Goal: Navigation & Orientation: Find specific page/section

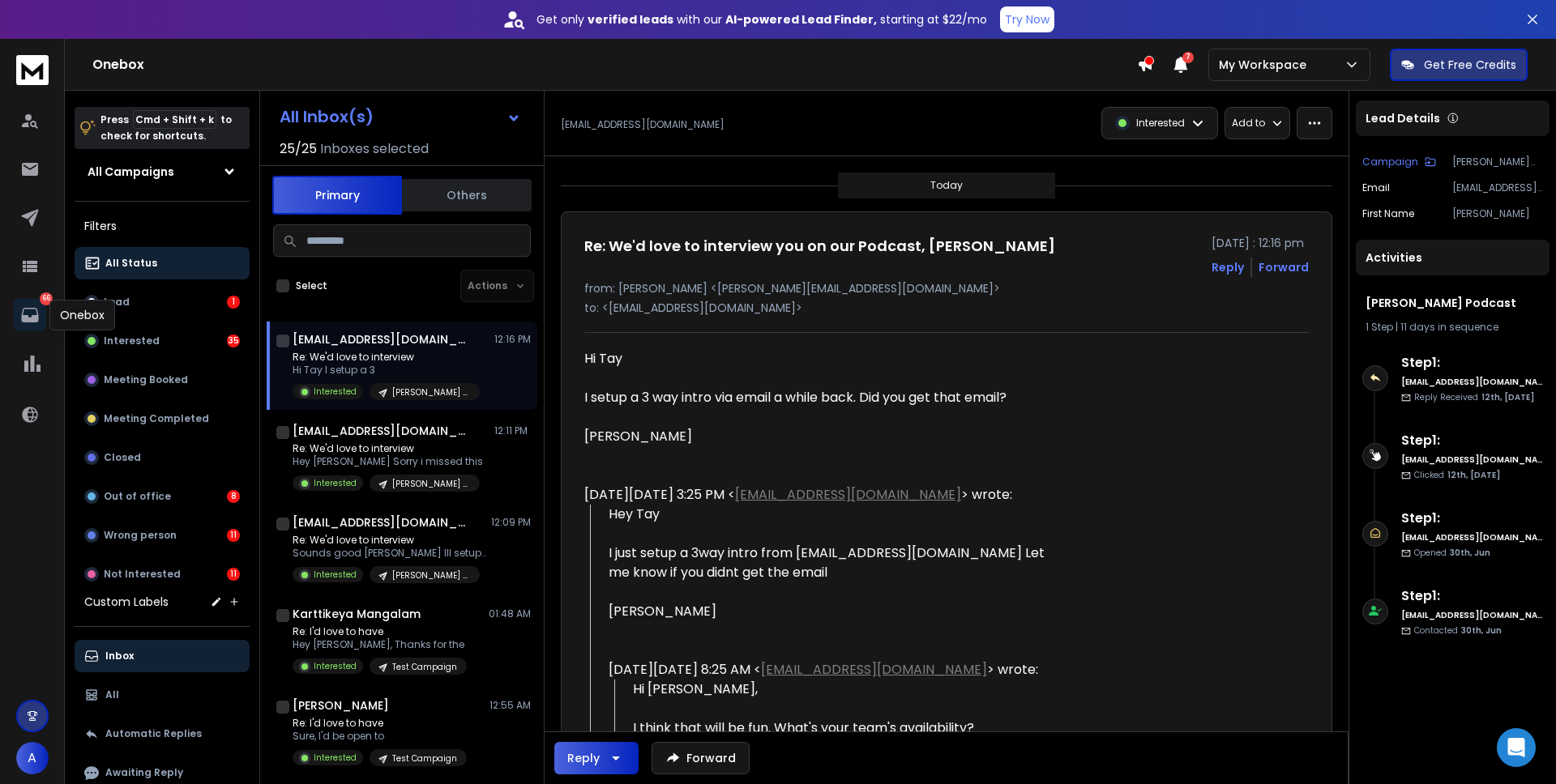
click at [23, 311] on icon at bounding box center [30, 315] width 17 height 14
click at [43, 269] on link at bounding box center [30, 266] width 33 height 33
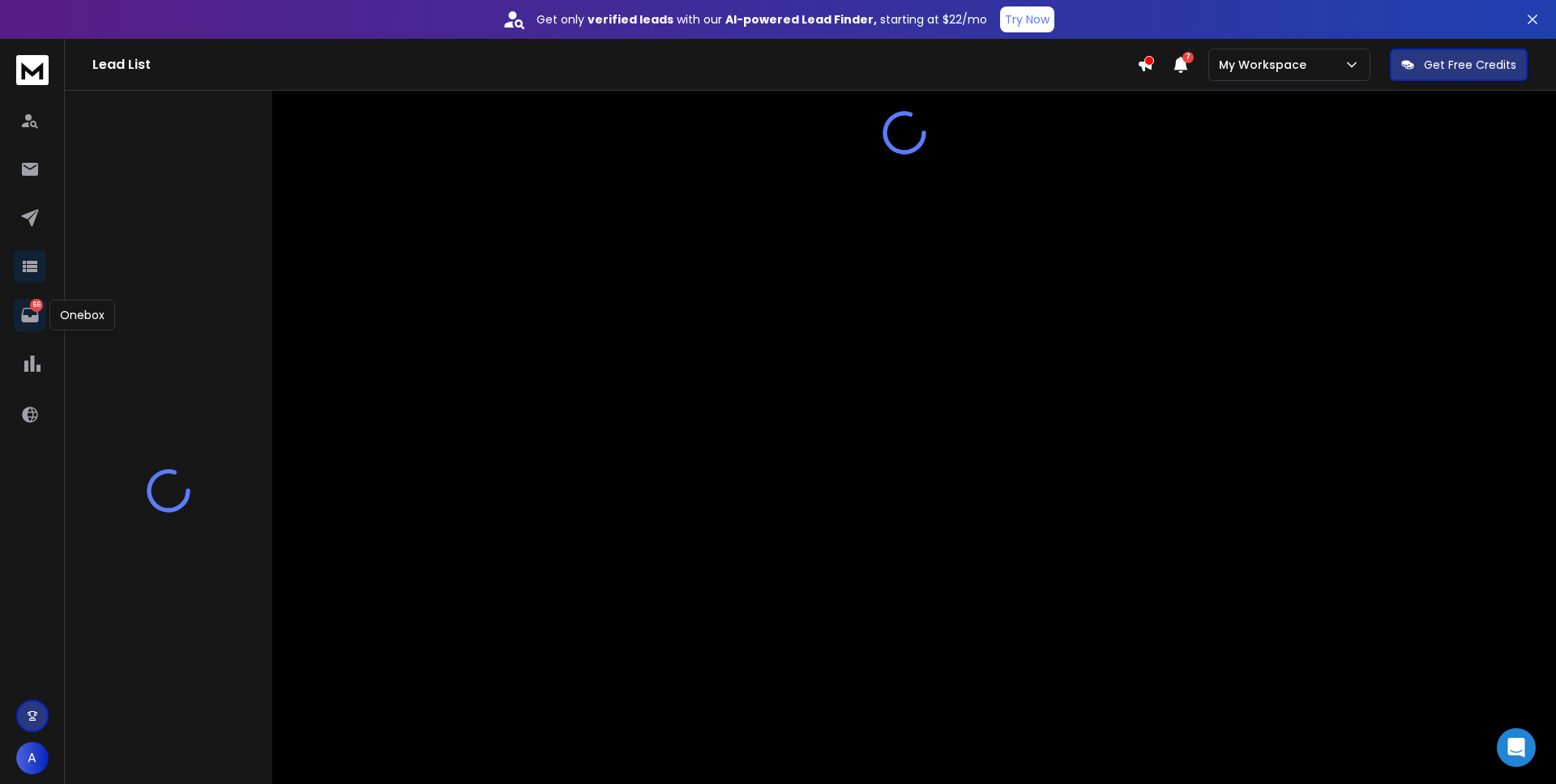
click at [37, 317] on icon at bounding box center [30, 315] width 17 height 14
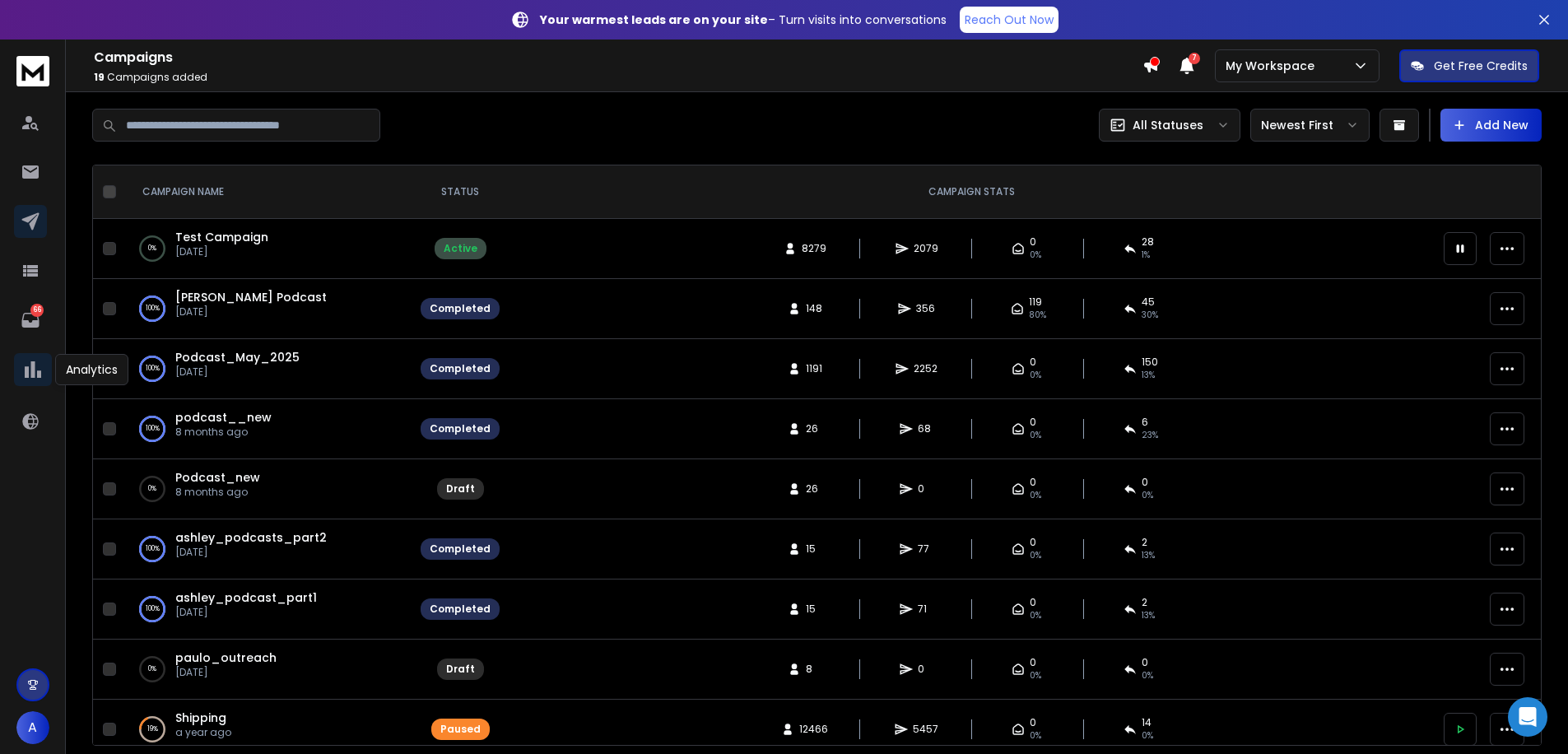
click at [28, 355] on link at bounding box center [32, 370] width 38 height 38
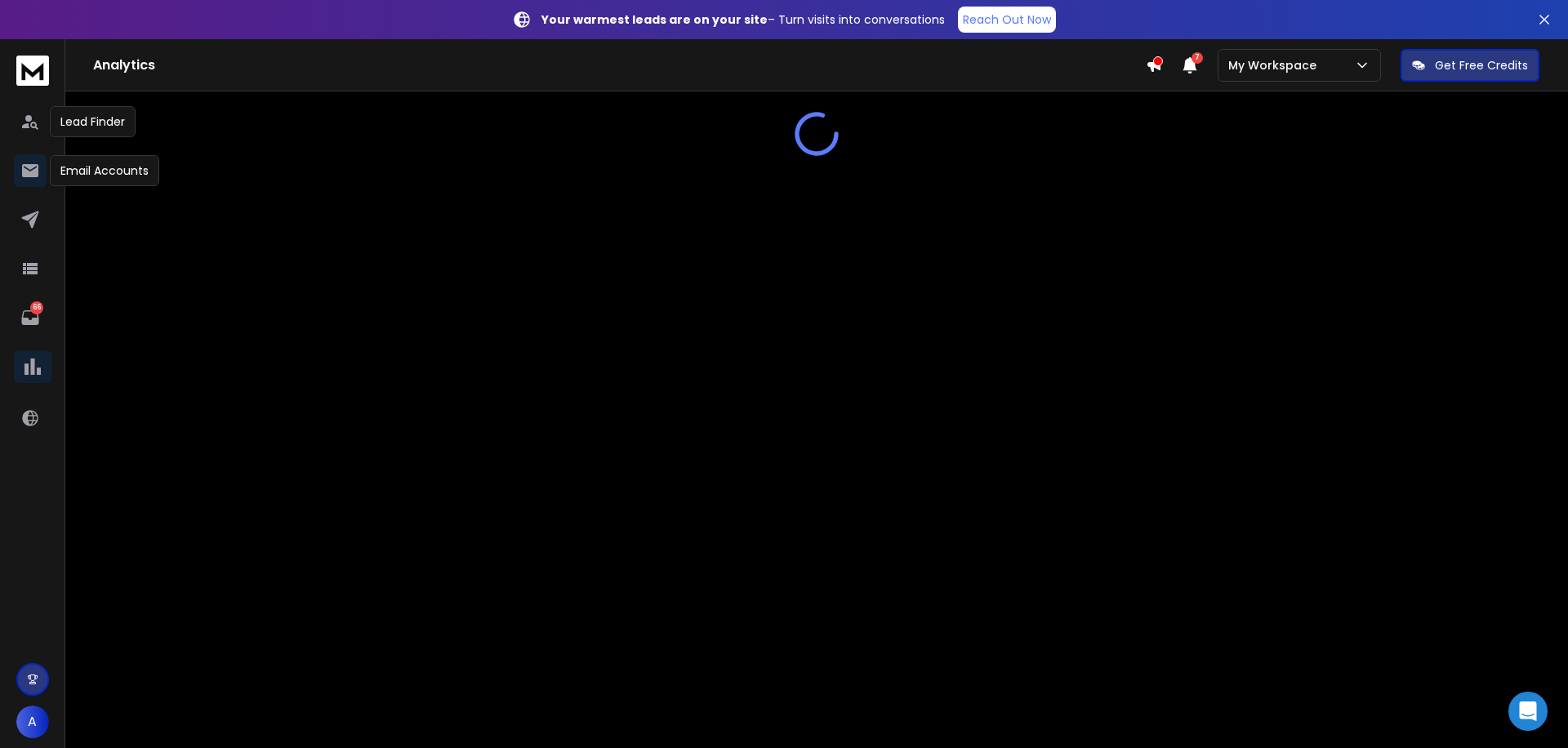
click at [32, 163] on icon at bounding box center [30, 171] width 19 height 19
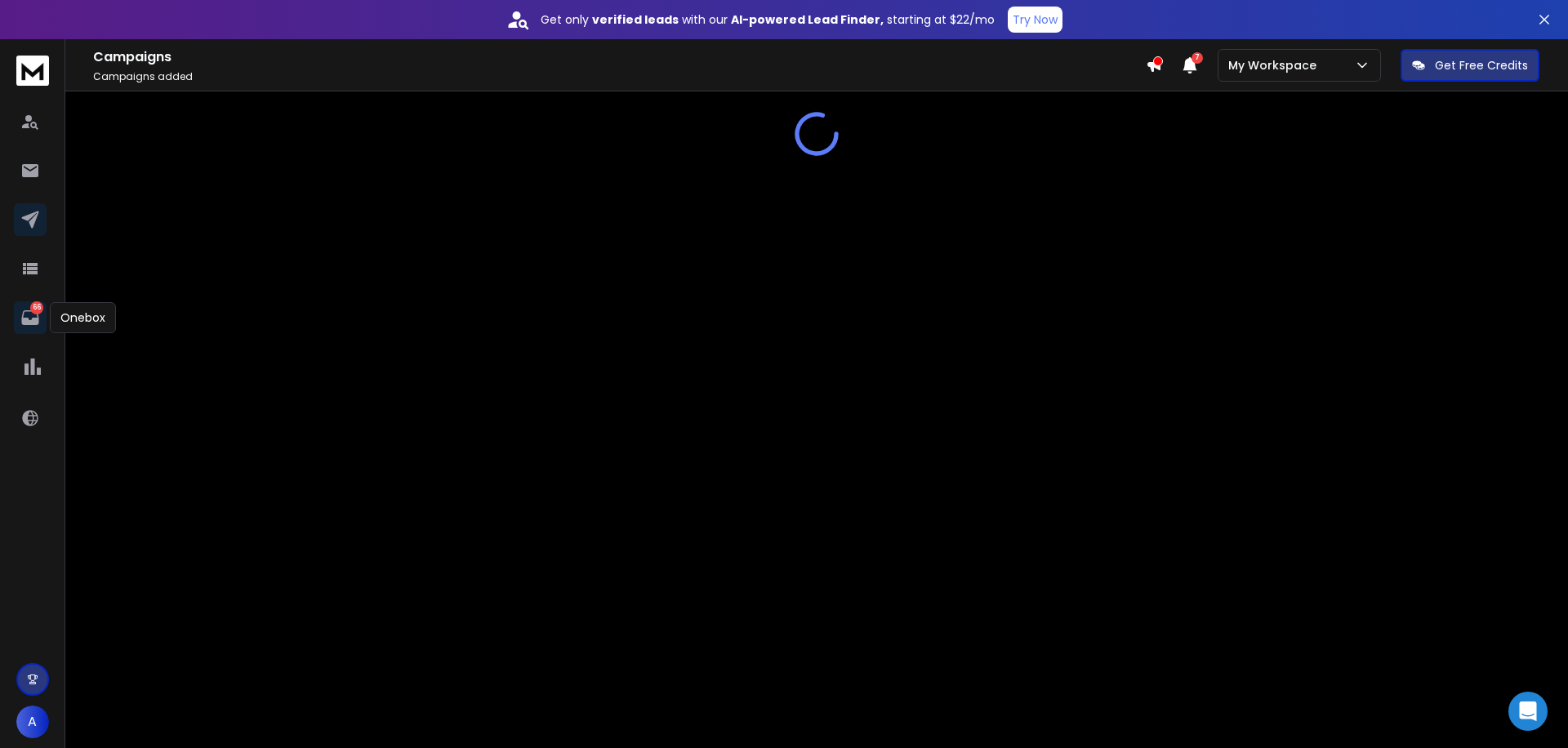
click at [37, 320] on icon at bounding box center [30, 317] width 17 height 15
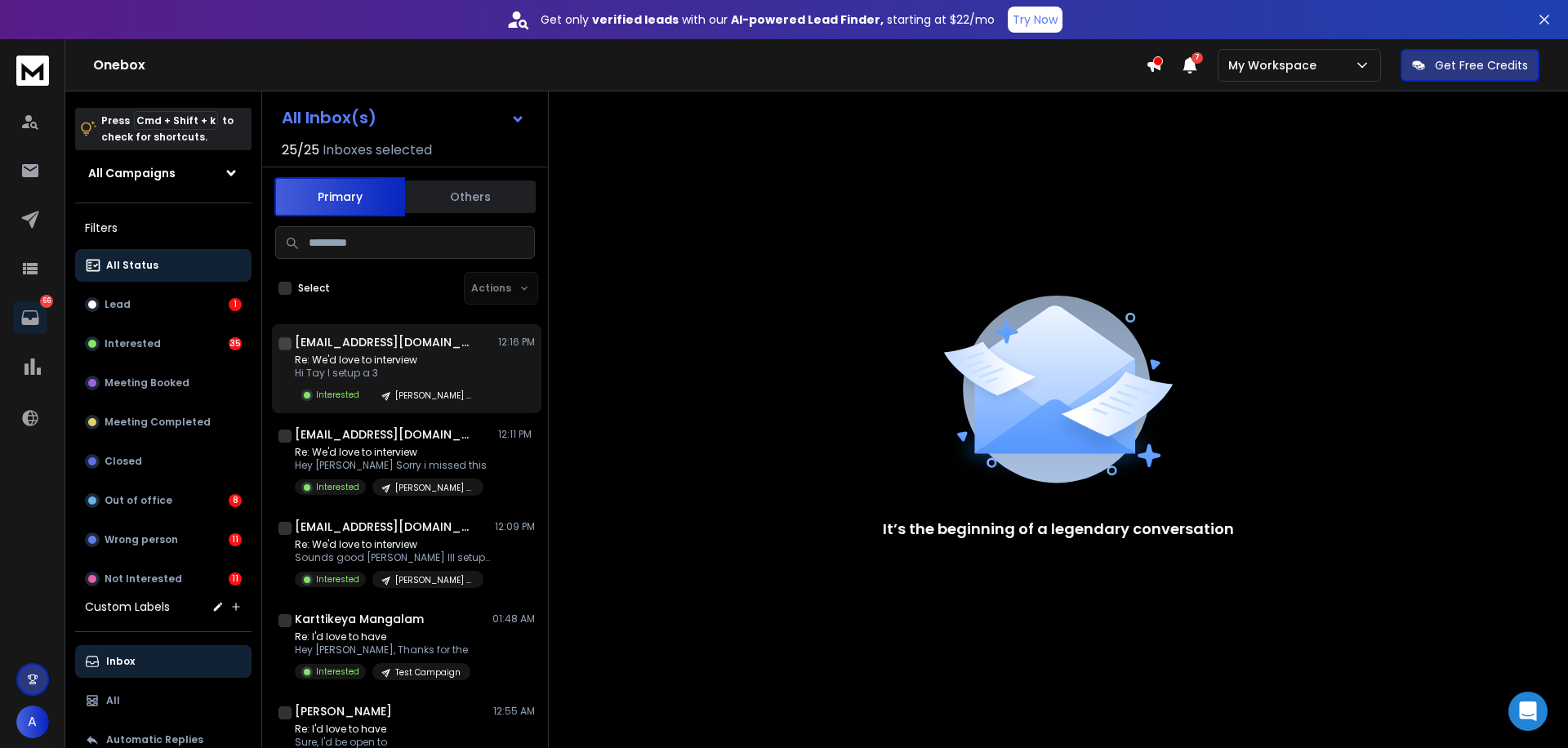
click at [430, 351] on div "[EMAIL_ADDRESS][DOMAIN_NAME] 12:16 PM Re: We'd love to interview Hi [PERSON_NAM…" at bounding box center [415, 369] width 240 height 70
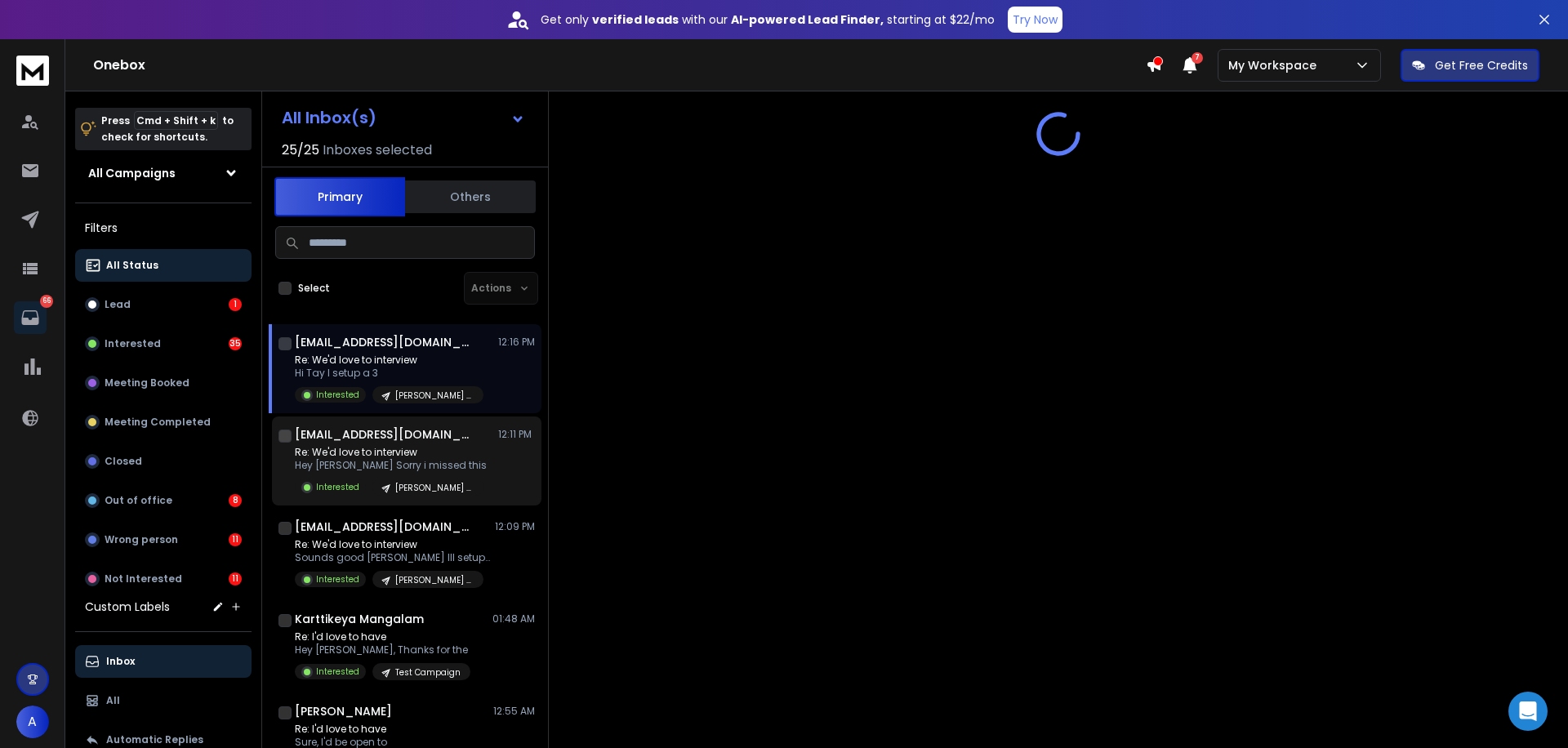
click at [421, 464] on p "Hey [PERSON_NAME] Sorry i missed this" at bounding box center [391, 465] width 192 height 13
